Goal: Information Seeking & Learning: Check status

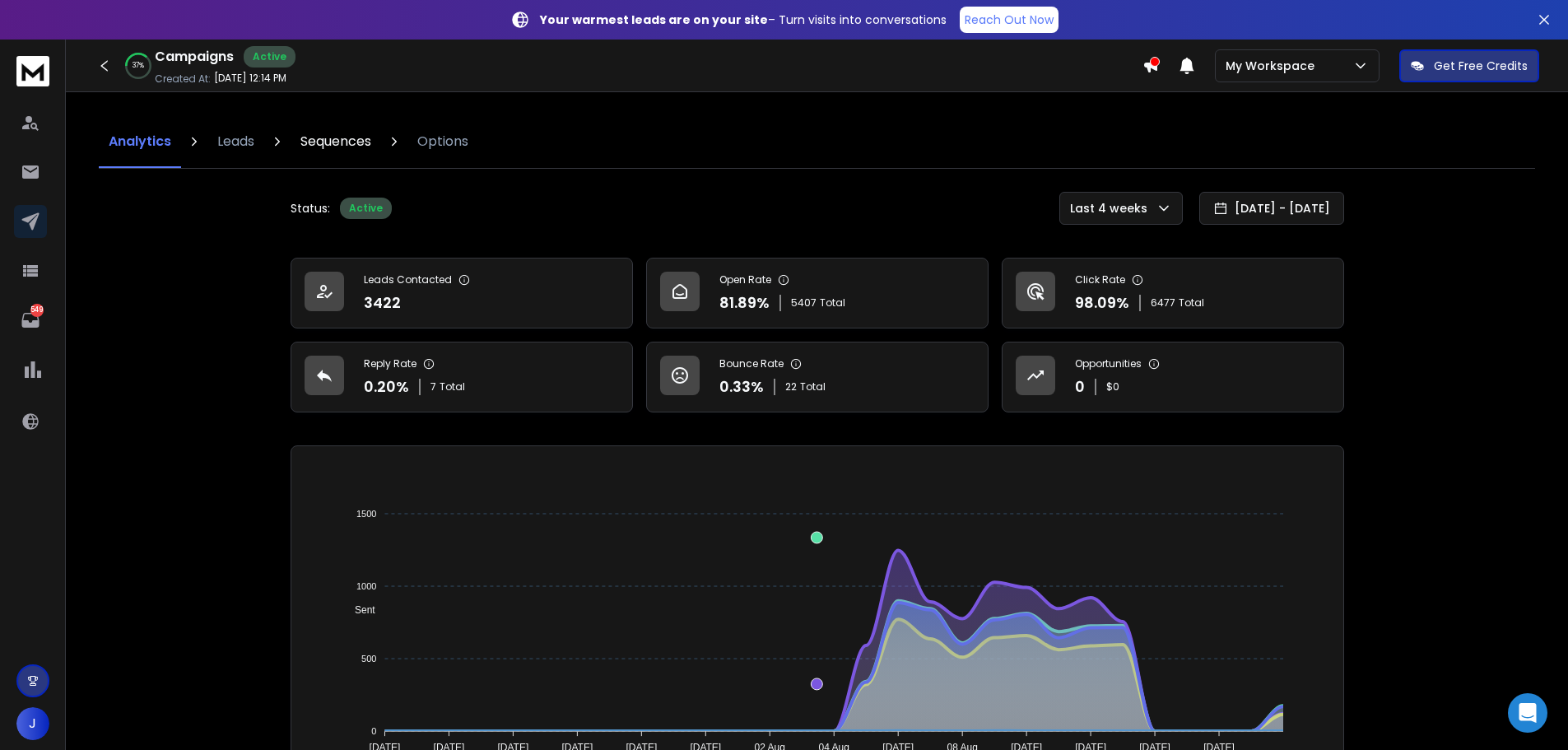
click at [334, 142] on p "Sequences" at bounding box center [336, 141] width 71 height 19
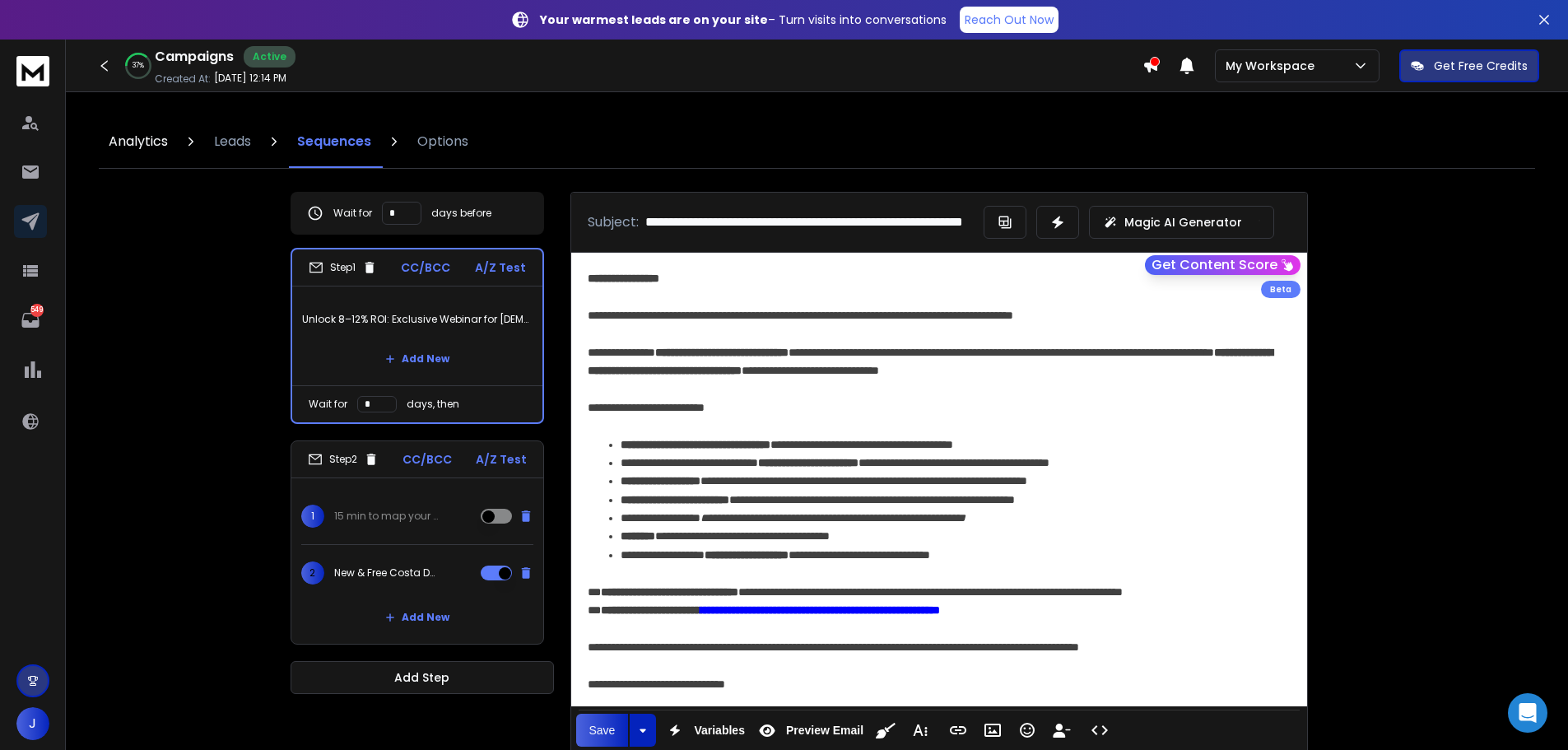
click at [128, 143] on p "Analytics" at bounding box center [138, 141] width 59 height 19
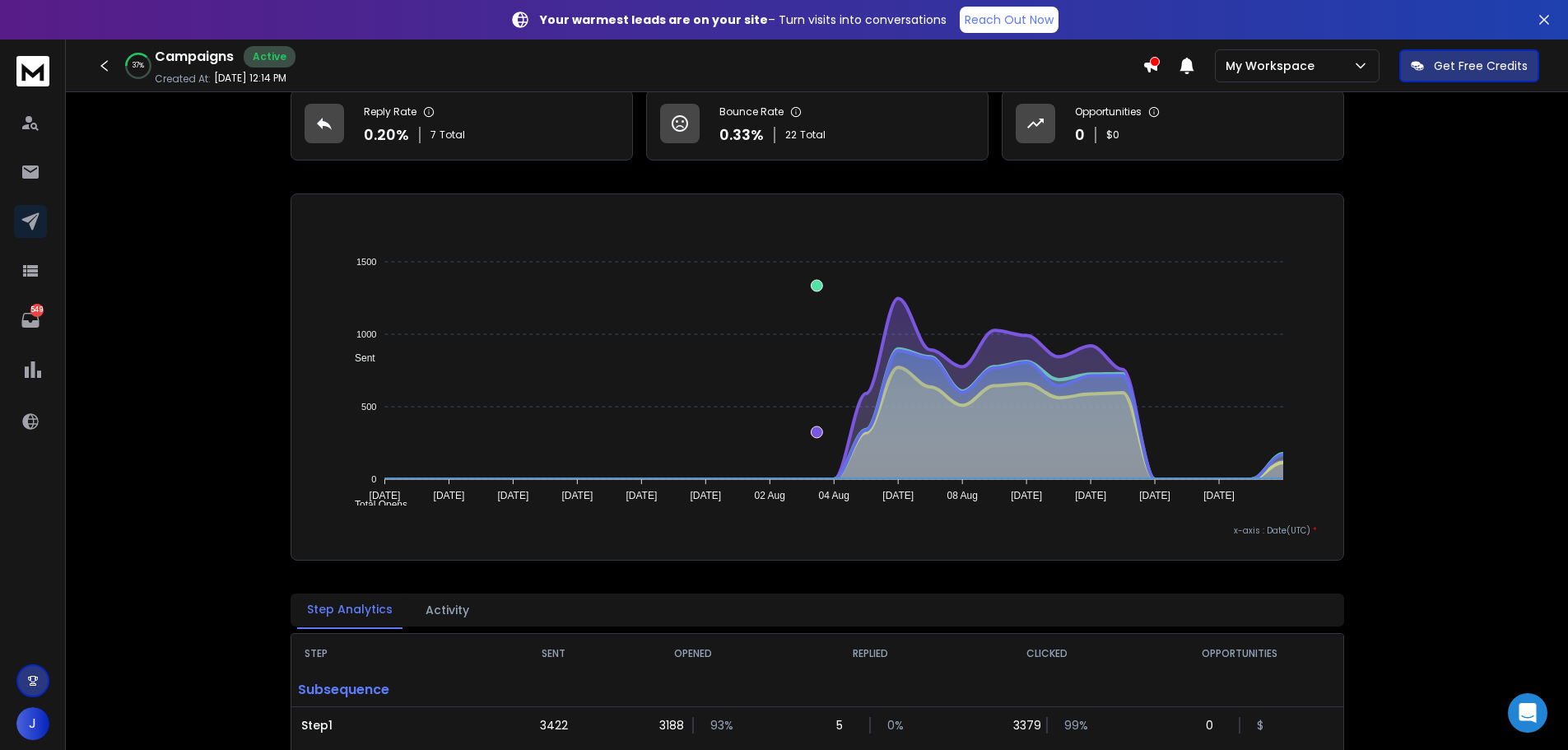
scroll to position [6, 0]
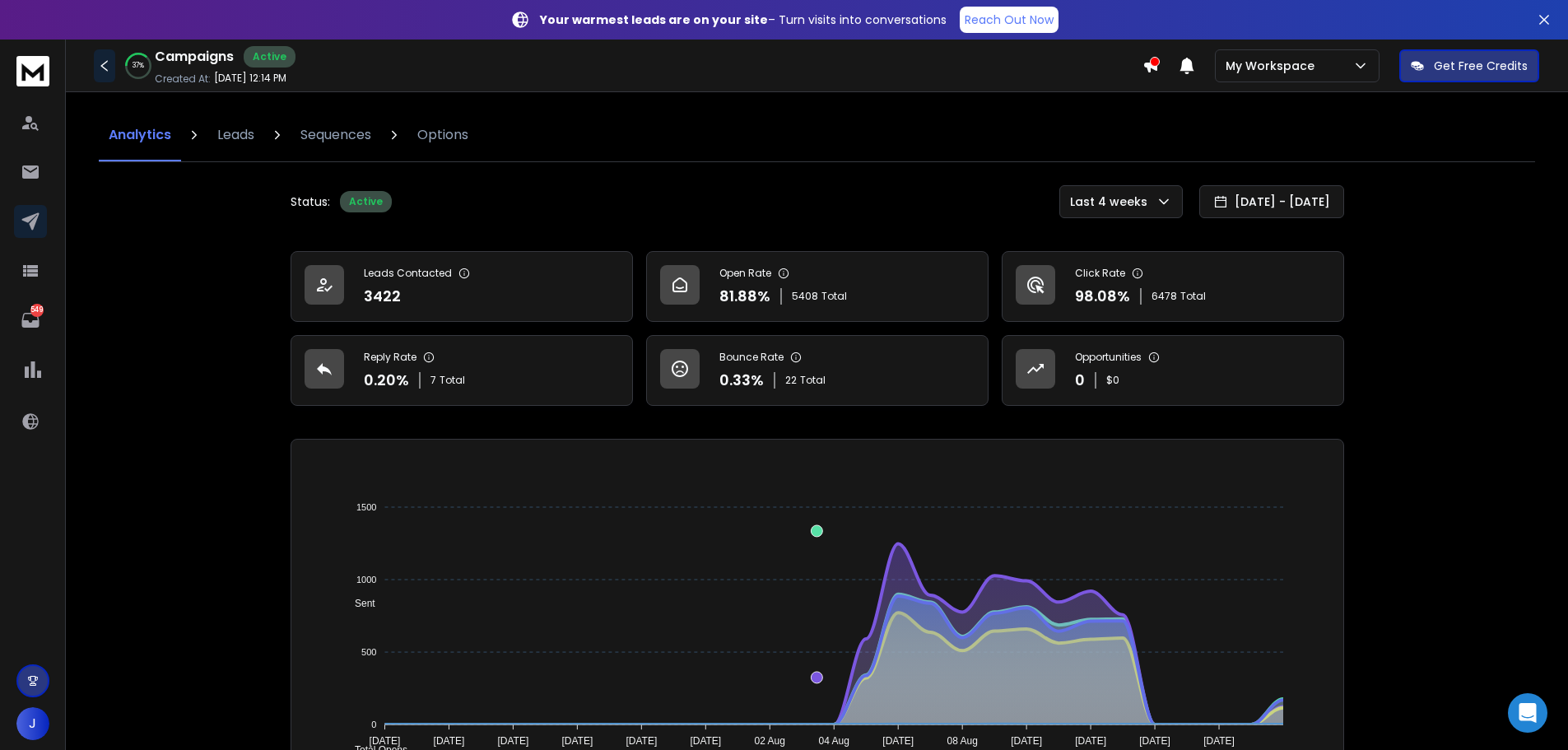
click at [107, 67] on icon at bounding box center [105, 66] width 15 height 15
